Goal: Navigation & Orientation: Find specific page/section

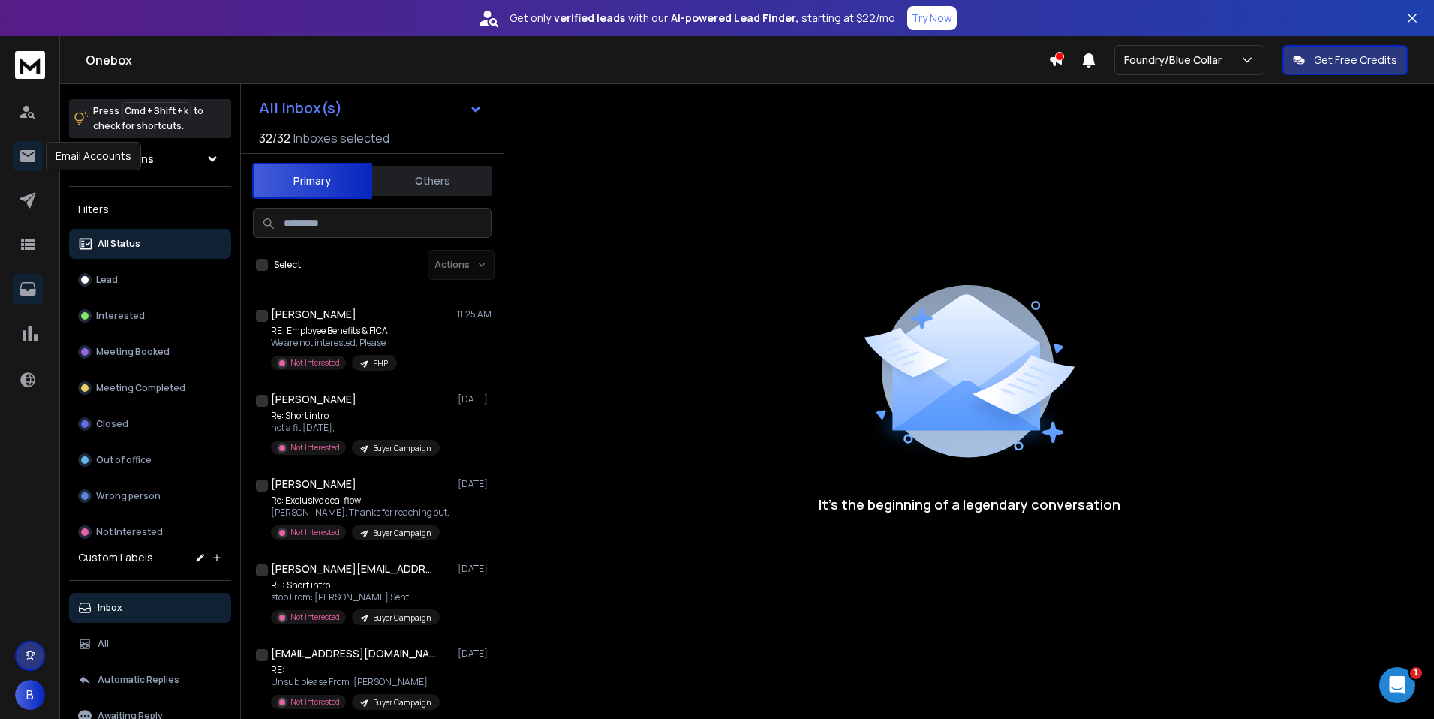
click at [29, 164] on icon at bounding box center [28, 156] width 18 height 18
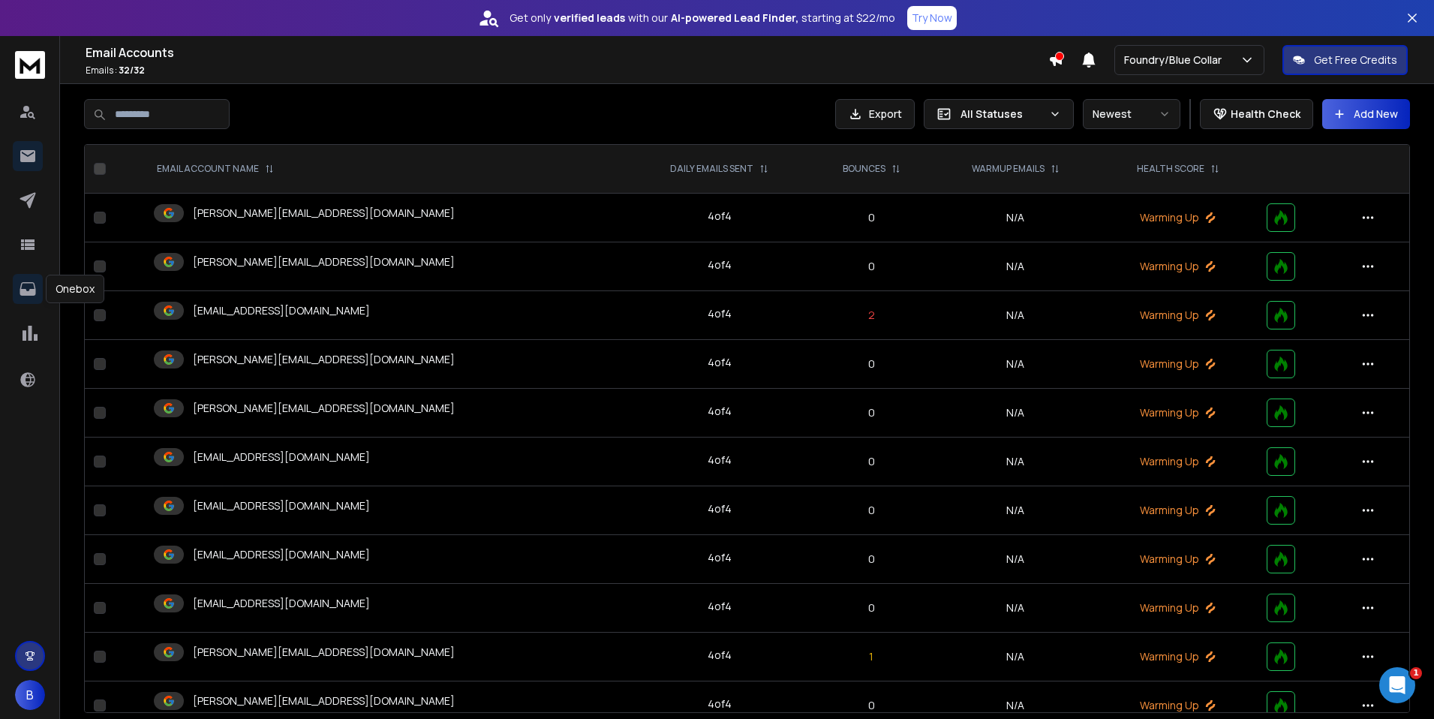
click at [31, 297] on icon at bounding box center [28, 289] width 18 height 18
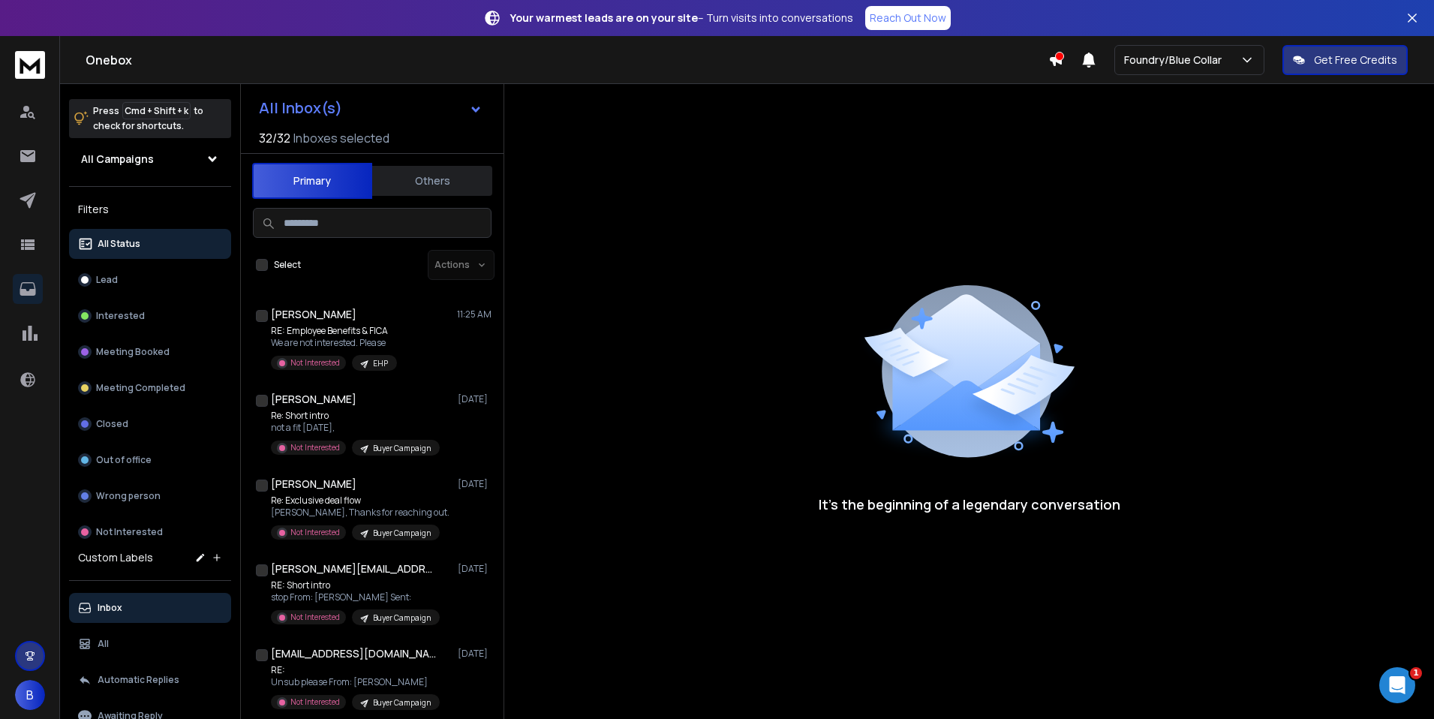
click at [428, 173] on button "Others" at bounding box center [432, 180] width 120 height 33
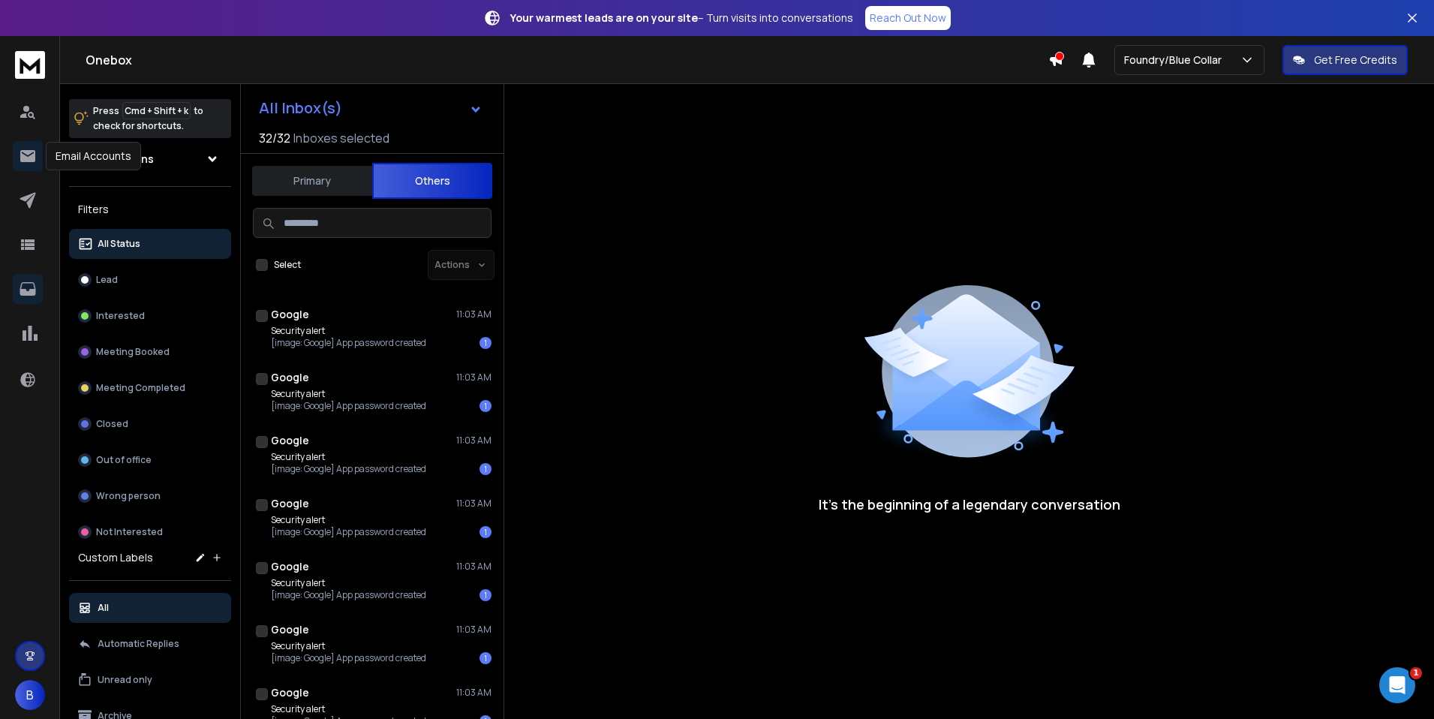
click at [33, 155] on icon at bounding box center [27, 156] width 15 height 12
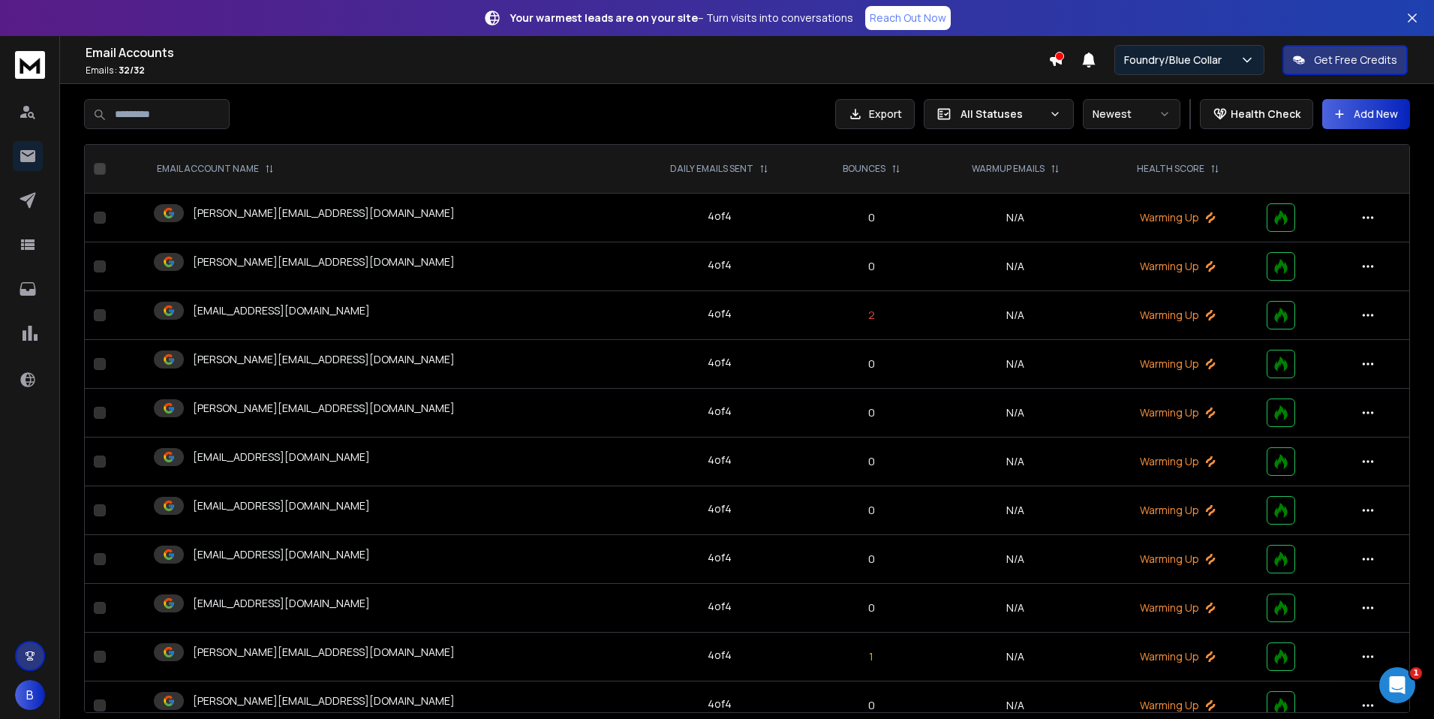
click at [1211, 59] on p "Foundry/Blue Collar" at bounding box center [1176, 60] width 104 height 15
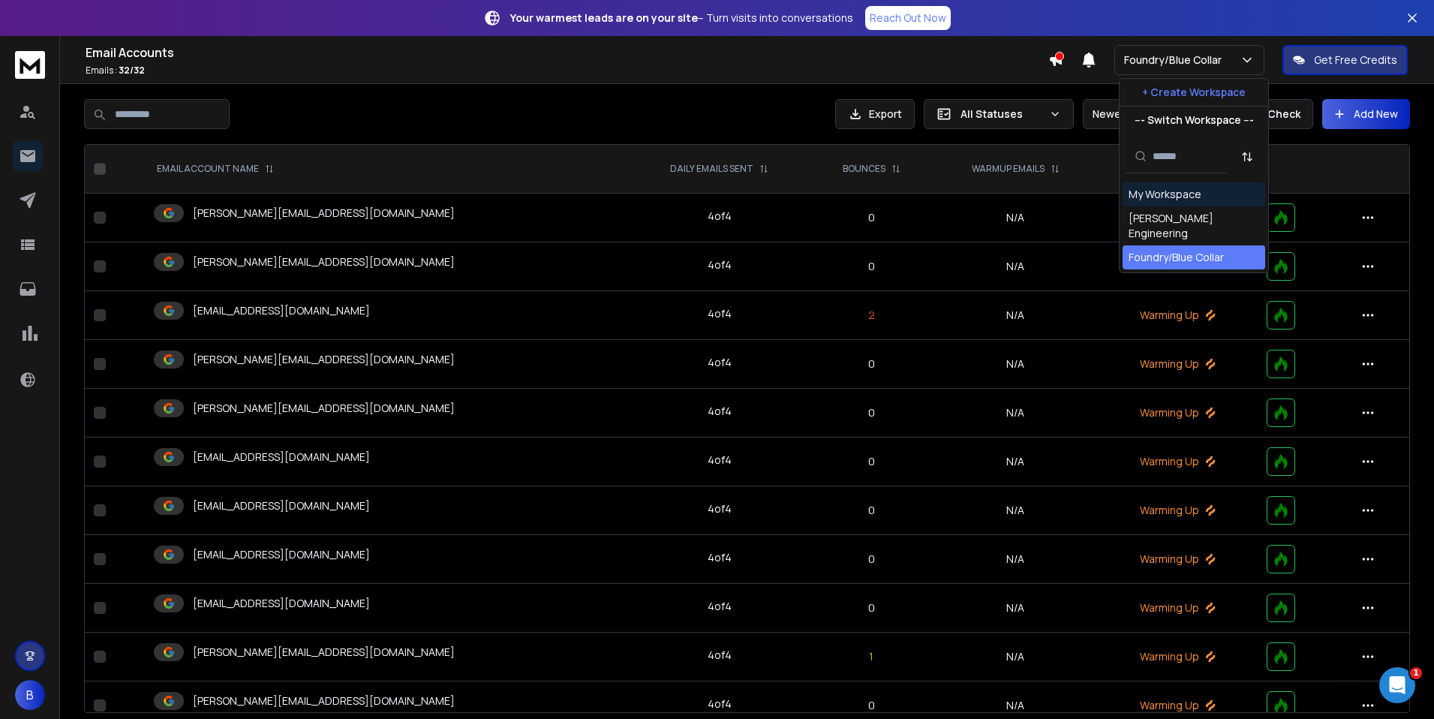
click at [1168, 197] on div "My Workspace" at bounding box center [1165, 194] width 73 height 15
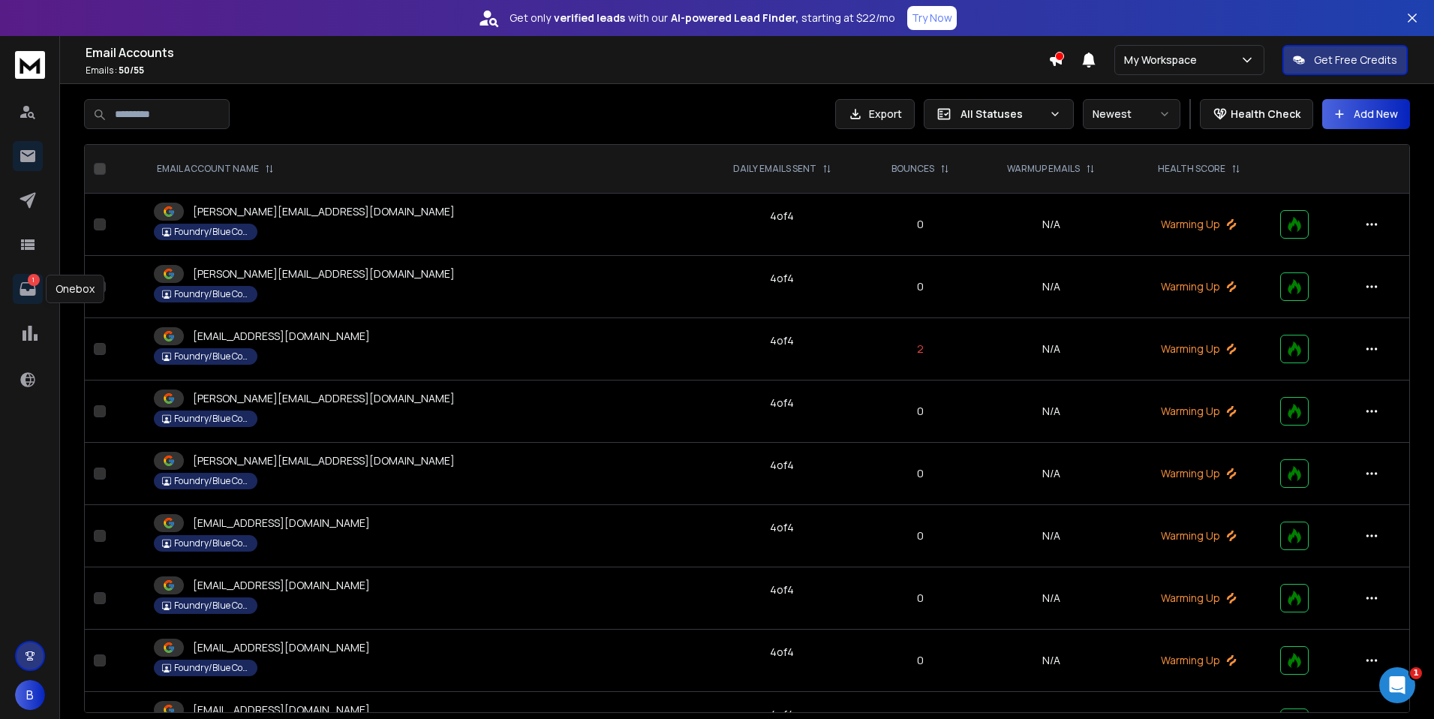
click at [28, 299] on link "1" at bounding box center [28, 289] width 30 height 30
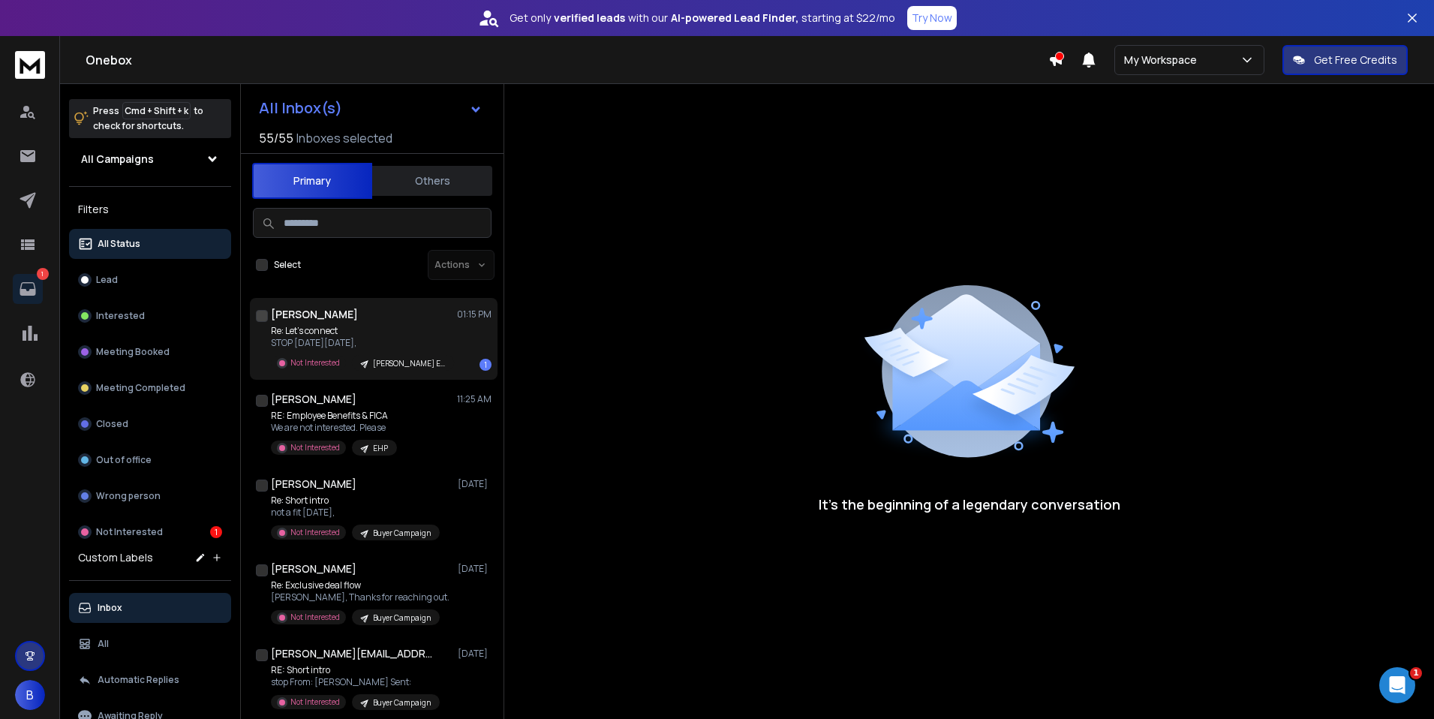
click at [413, 322] on div "[PERSON_NAME] 01:15 PM Re: Let’s connect STOP [DATE][DATE], Not Interested [PER…" at bounding box center [381, 339] width 221 height 64
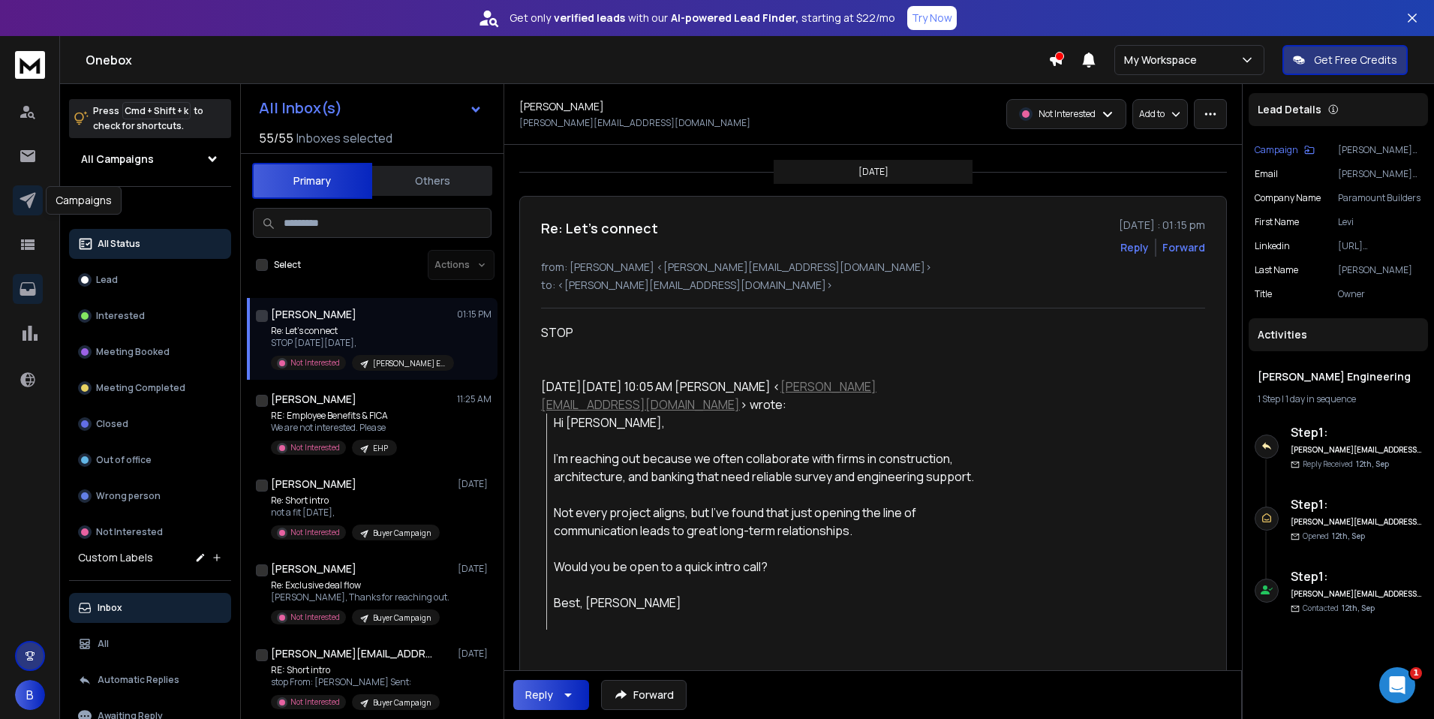
click at [19, 195] on icon at bounding box center [28, 200] width 18 height 18
